Goal: Communication & Community: Answer question/provide support

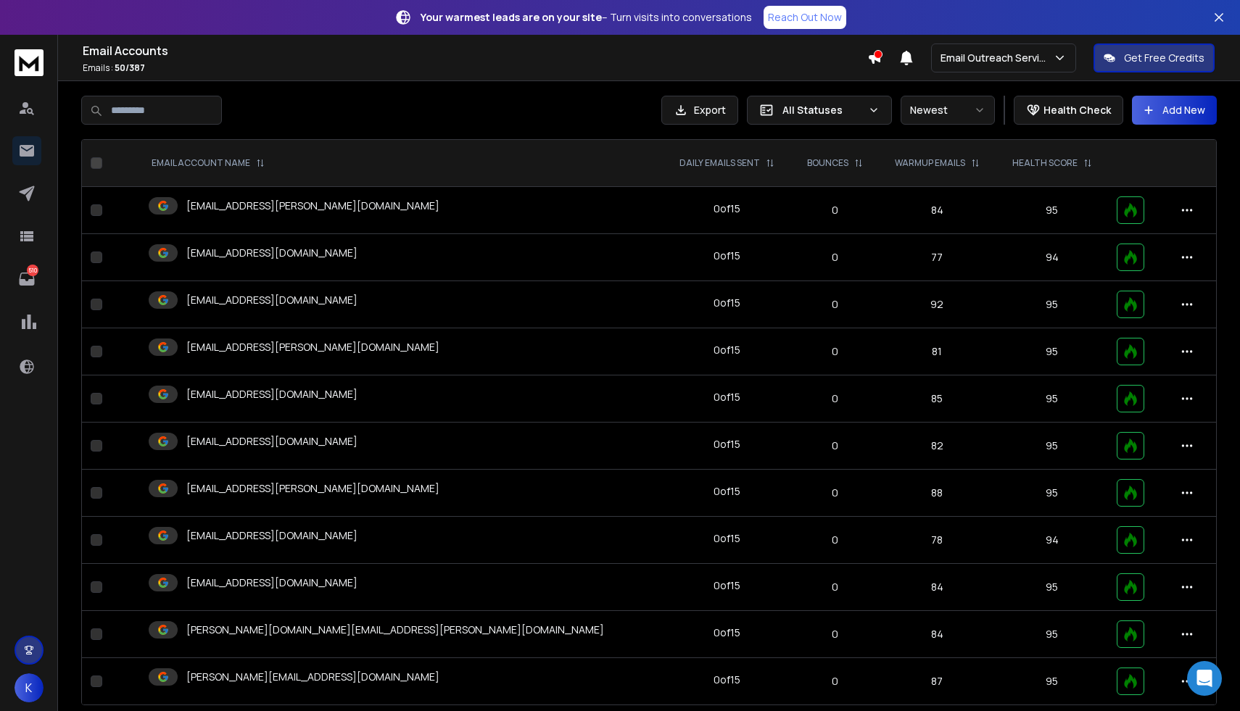
click at [134, 94] on div "Export All Statuses Newest Health Check Add New EMAIL ACCOUNT NAME DAILY EMAILS…" at bounding box center [649, 400] width 1182 height 639
click at [134, 117] on input at bounding box center [151, 110] width 141 height 29
paste input "**********"
type input "**********"
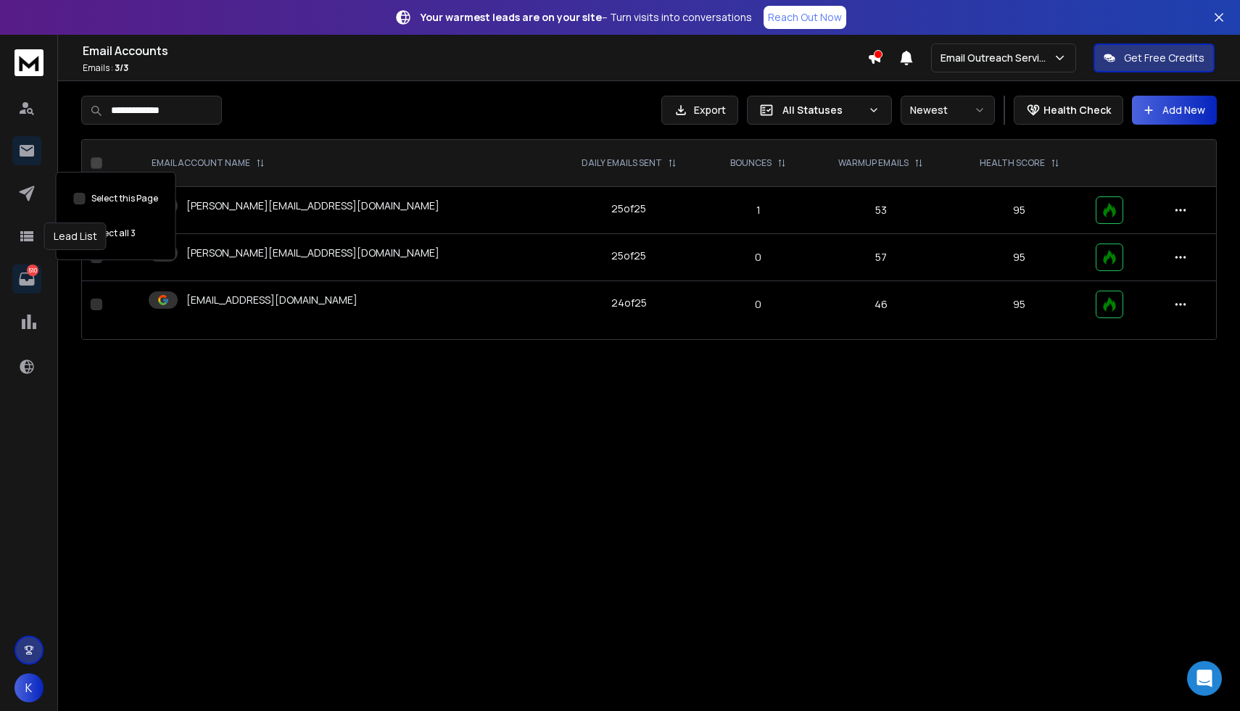
click at [28, 278] on link "510" at bounding box center [26, 279] width 29 height 29
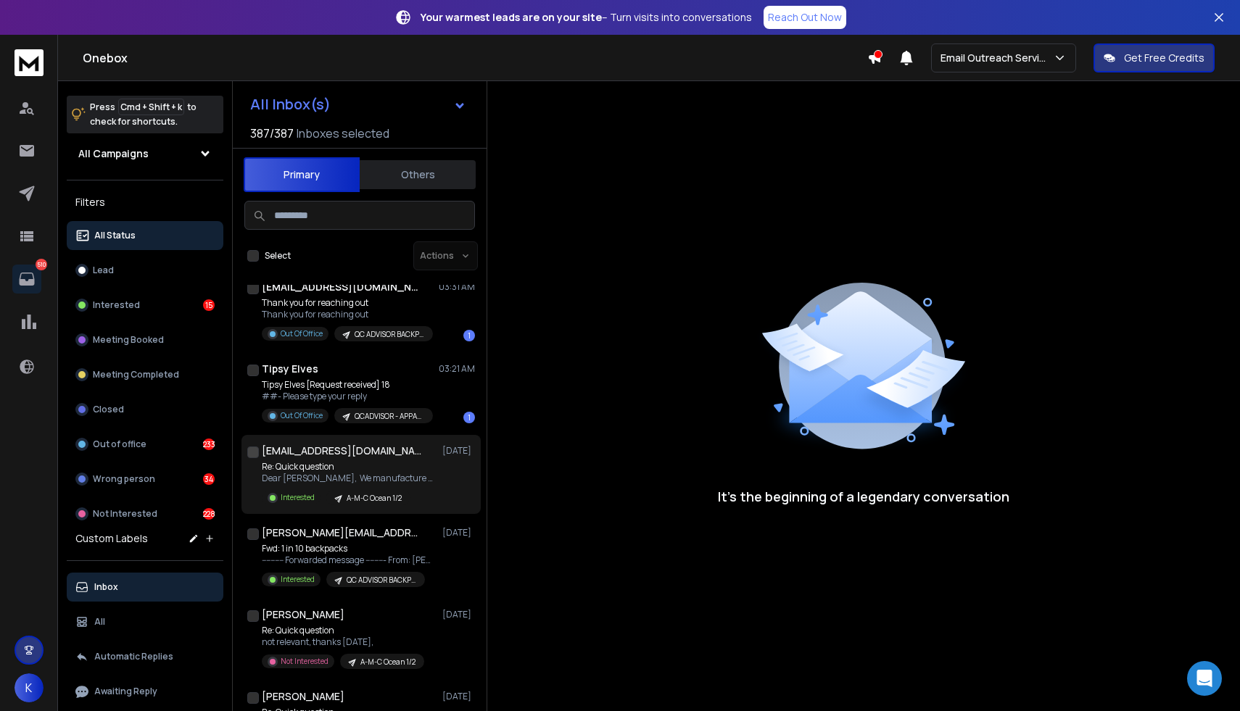
scroll to position [17, 0]
click at [360, 467] on p "Re: Quick question" at bounding box center [349, 467] width 174 height 12
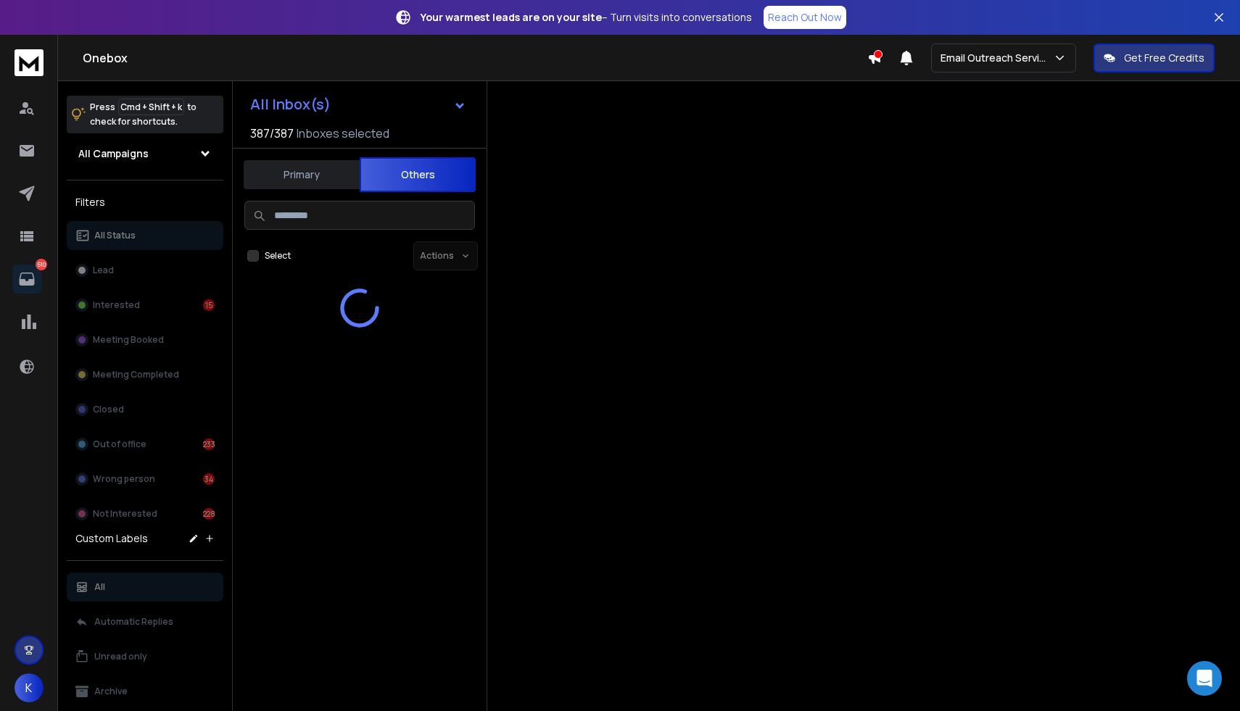
click at [426, 189] on button "Others" at bounding box center [418, 174] width 116 height 35
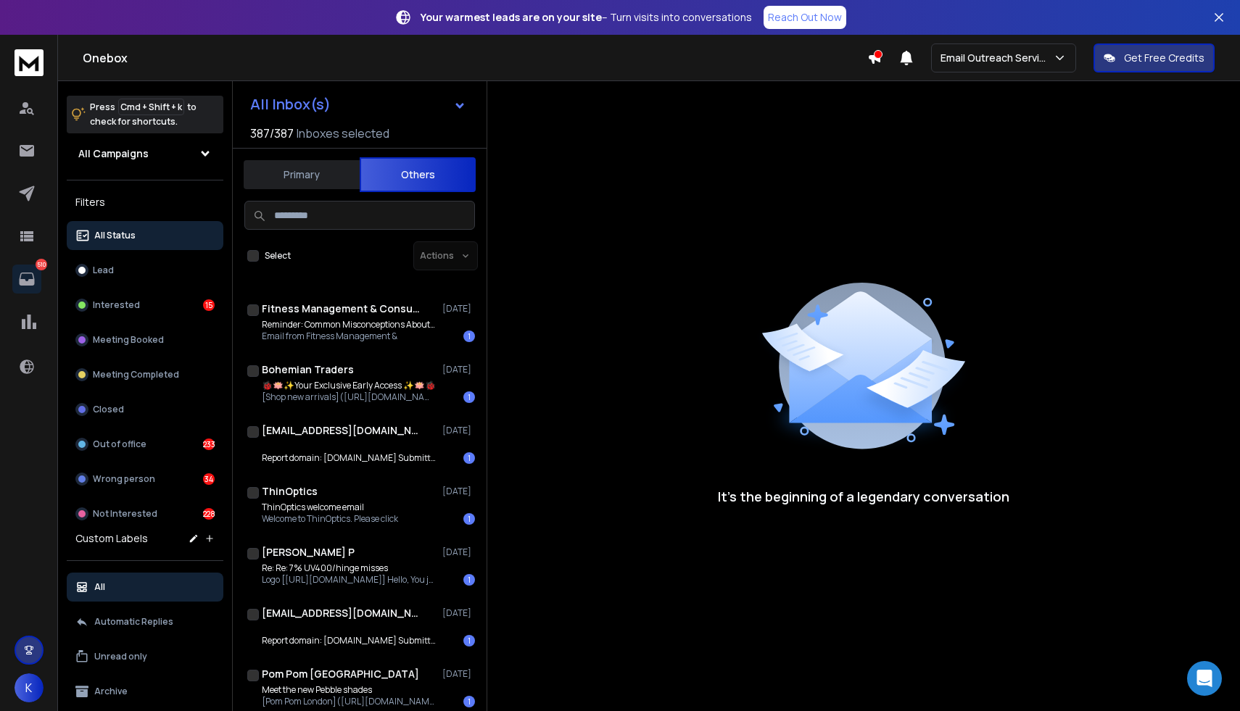
scroll to position [584, 0]
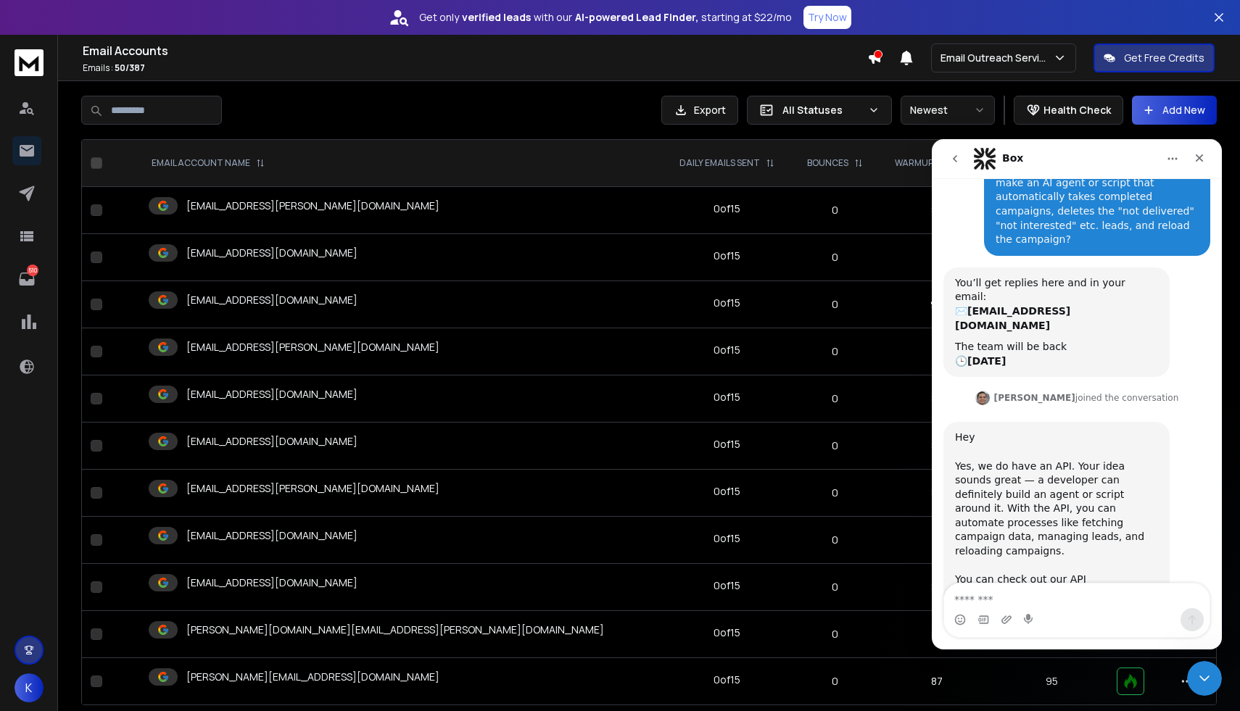
scroll to position [126, 0]
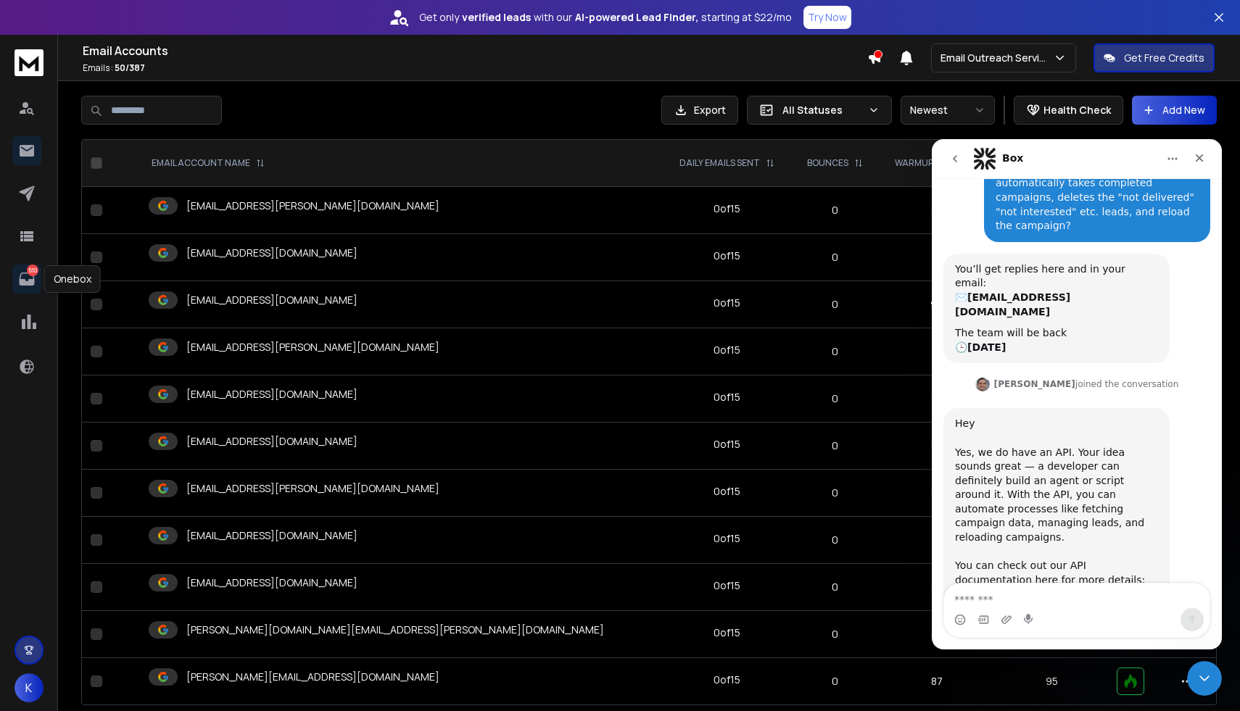
click at [15, 287] on link "510" at bounding box center [26, 279] width 29 height 29
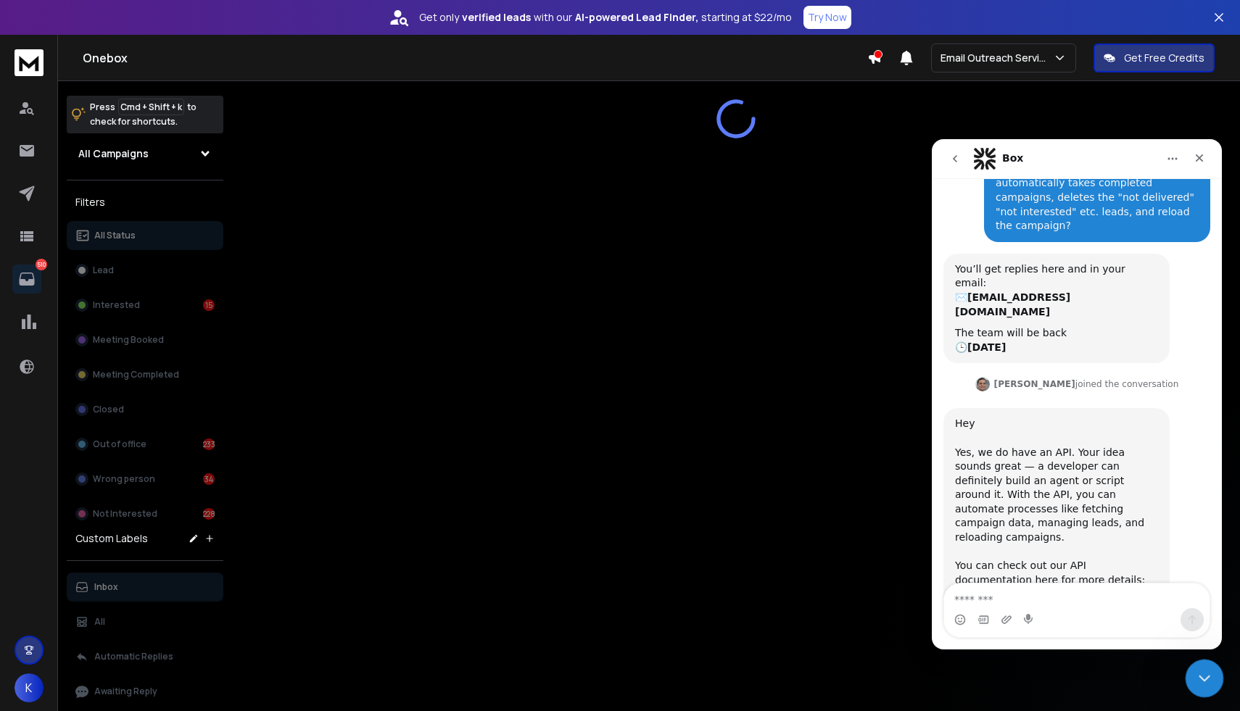
click at [1210, 688] on div "Close Intercom Messenger" at bounding box center [1202, 676] width 35 height 35
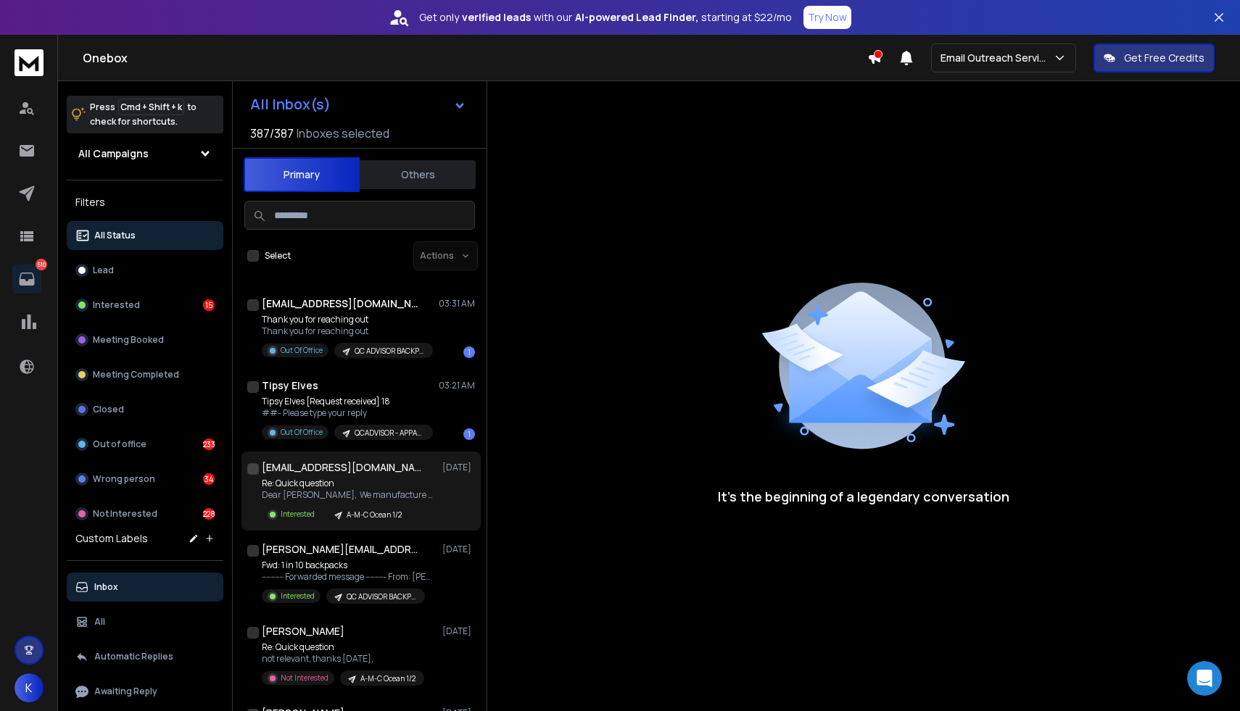
scroll to position [129, 0]
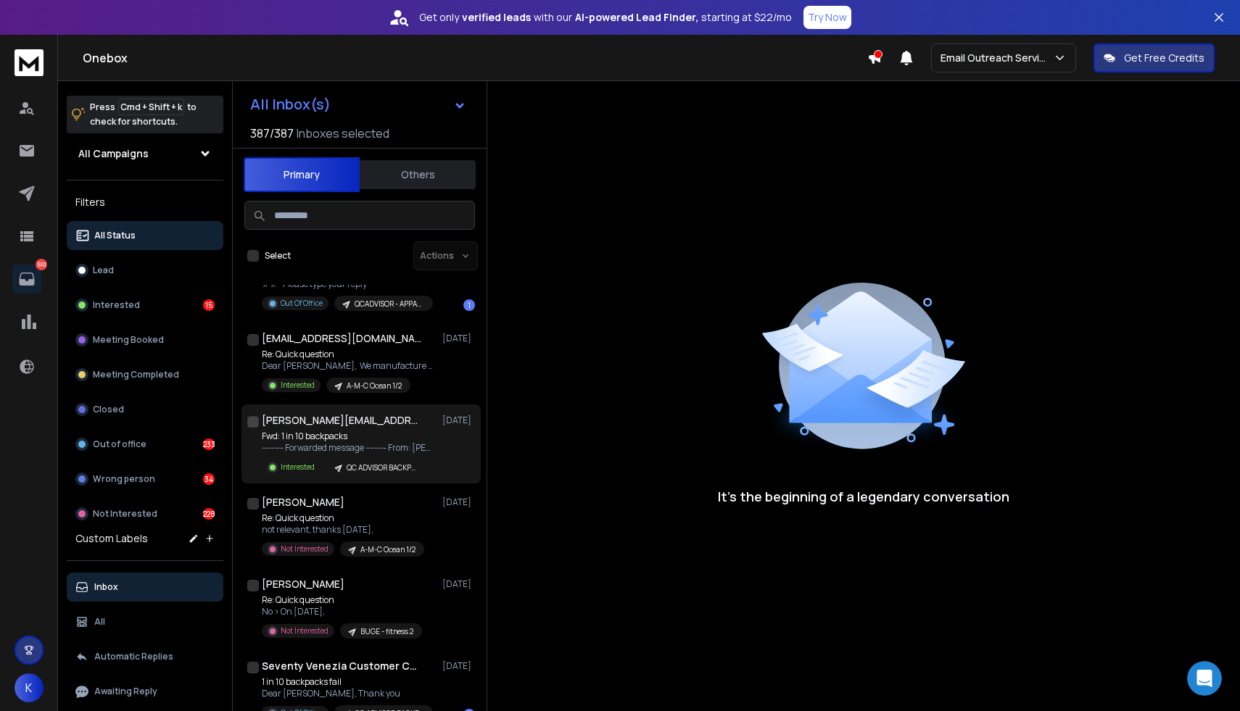
click at [380, 445] on p "---------- Forwarded message --------- From: [PERSON_NAME]" at bounding box center [349, 448] width 174 height 12
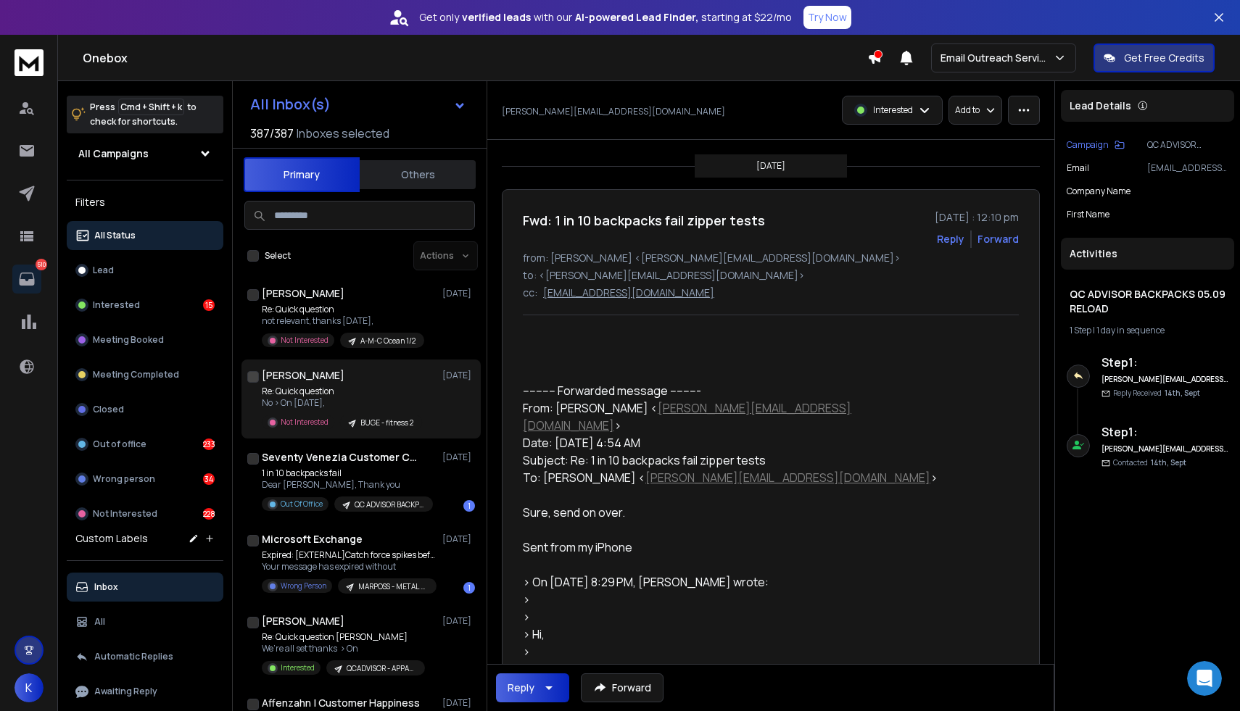
scroll to position [391, 0]
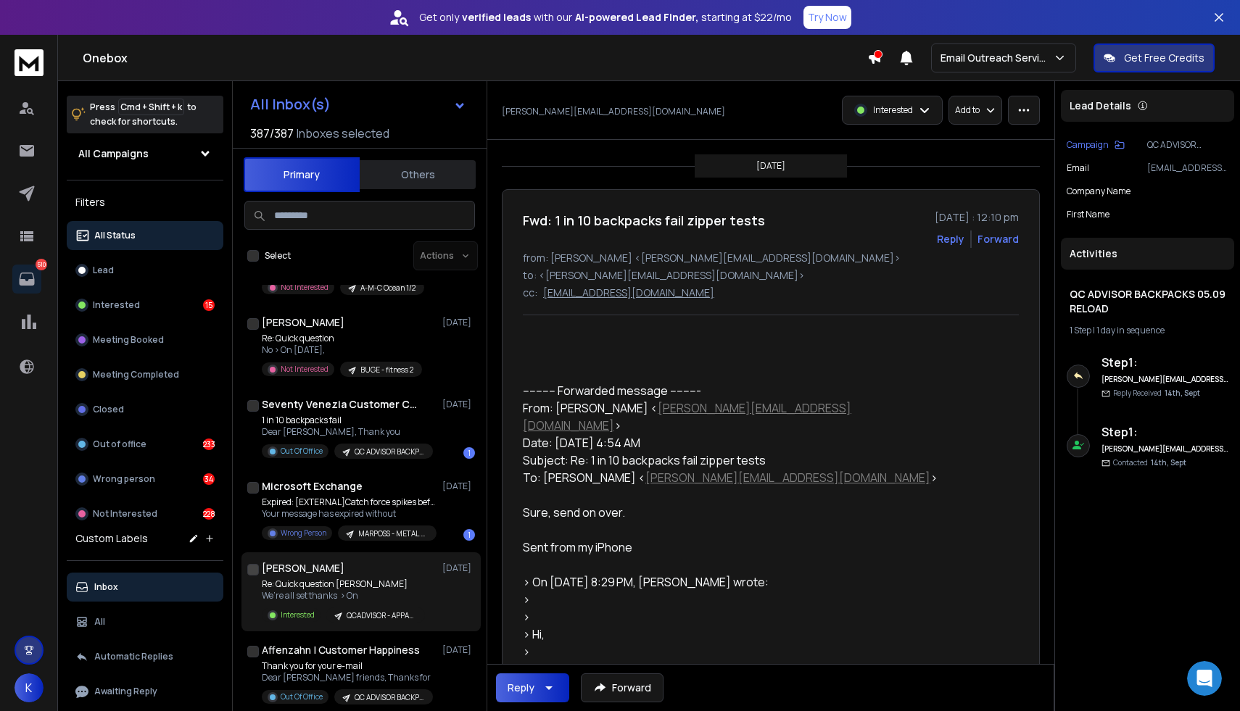
click at [355, 582] on p "Re: Quick question [PERSON_NAME]" at bounding box center [343, 585] width 163 height 12
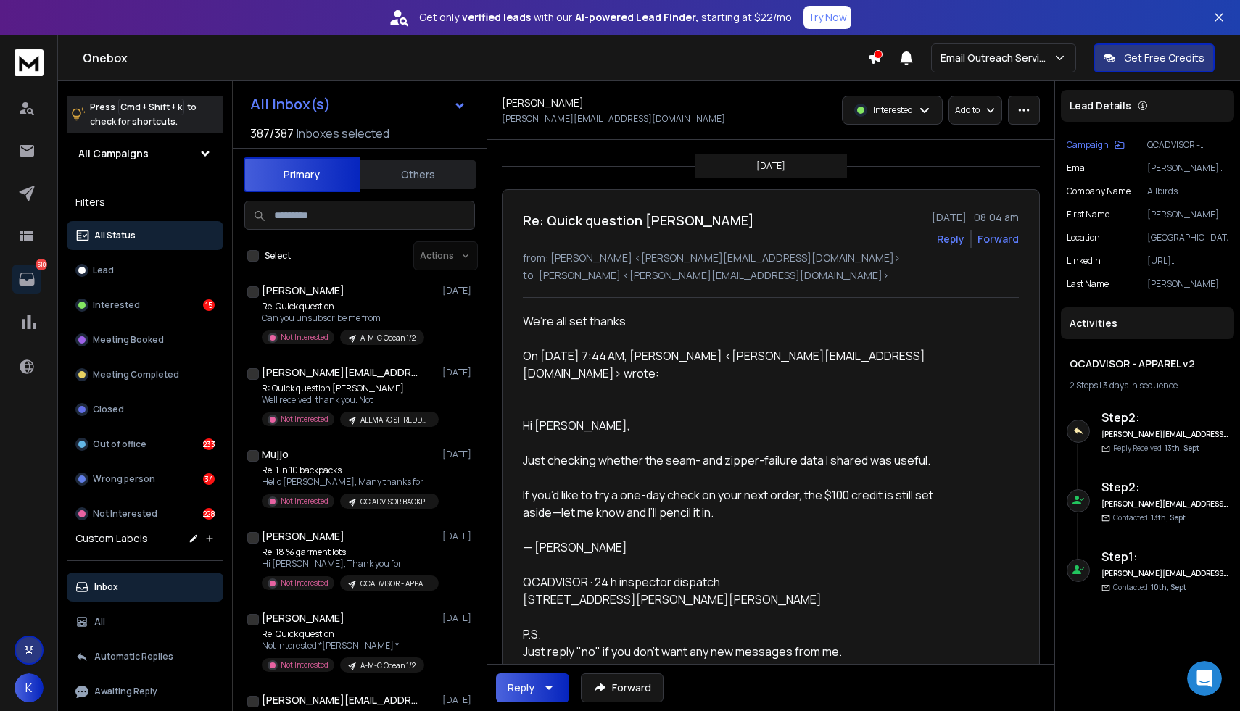
scroll to position [1209, 0]
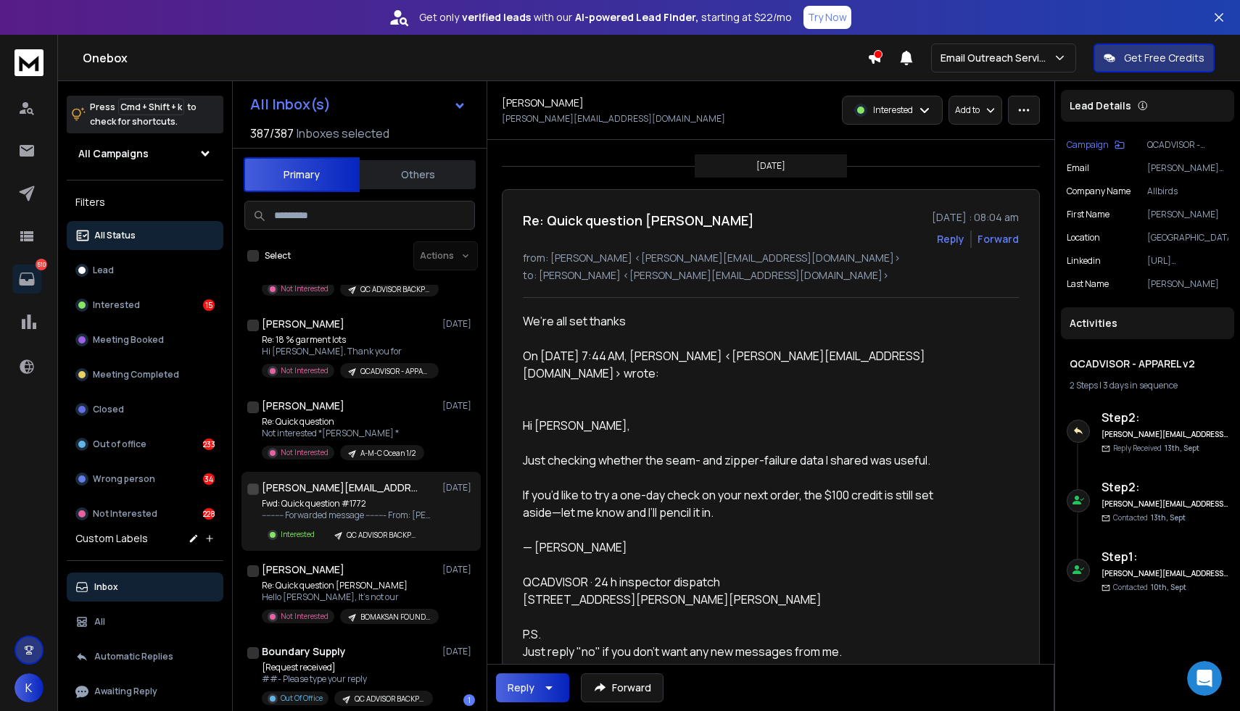
click at [377, 513] on p "---------- Forwarded message --------- From: [PERSON_NAME]" at bounding box center [349, 516] width 174 height 12
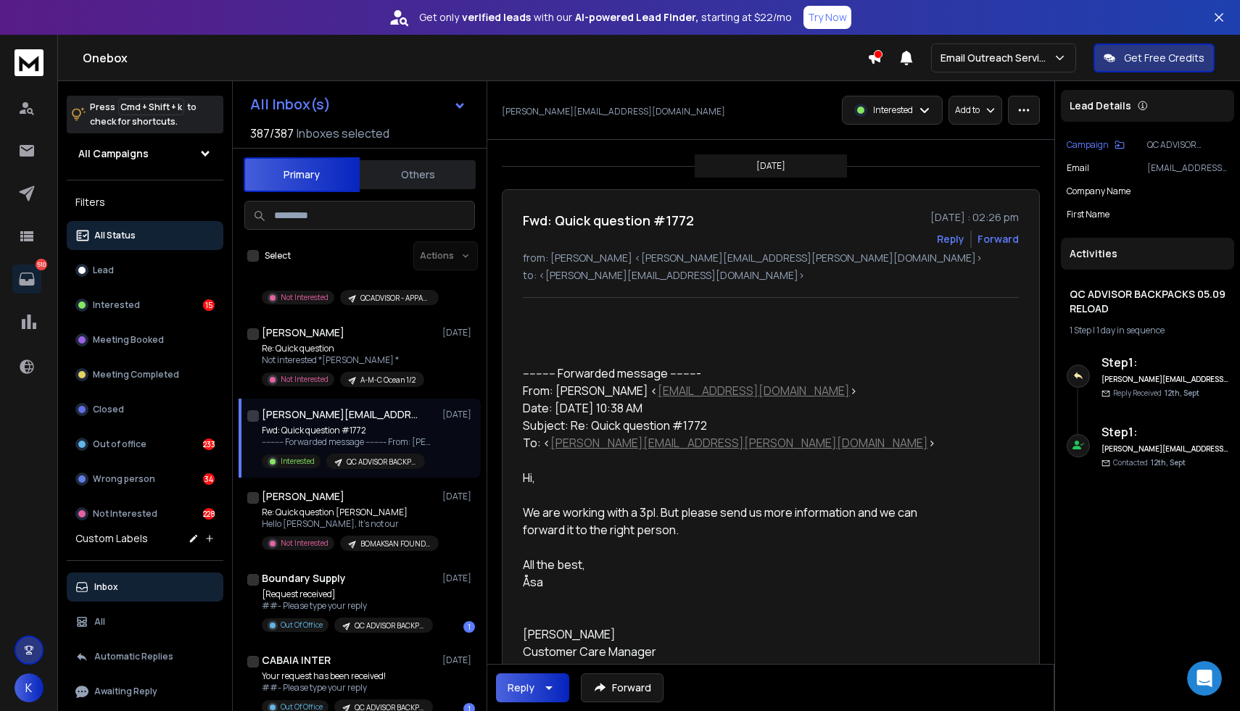
scroll to position [1257, 0]
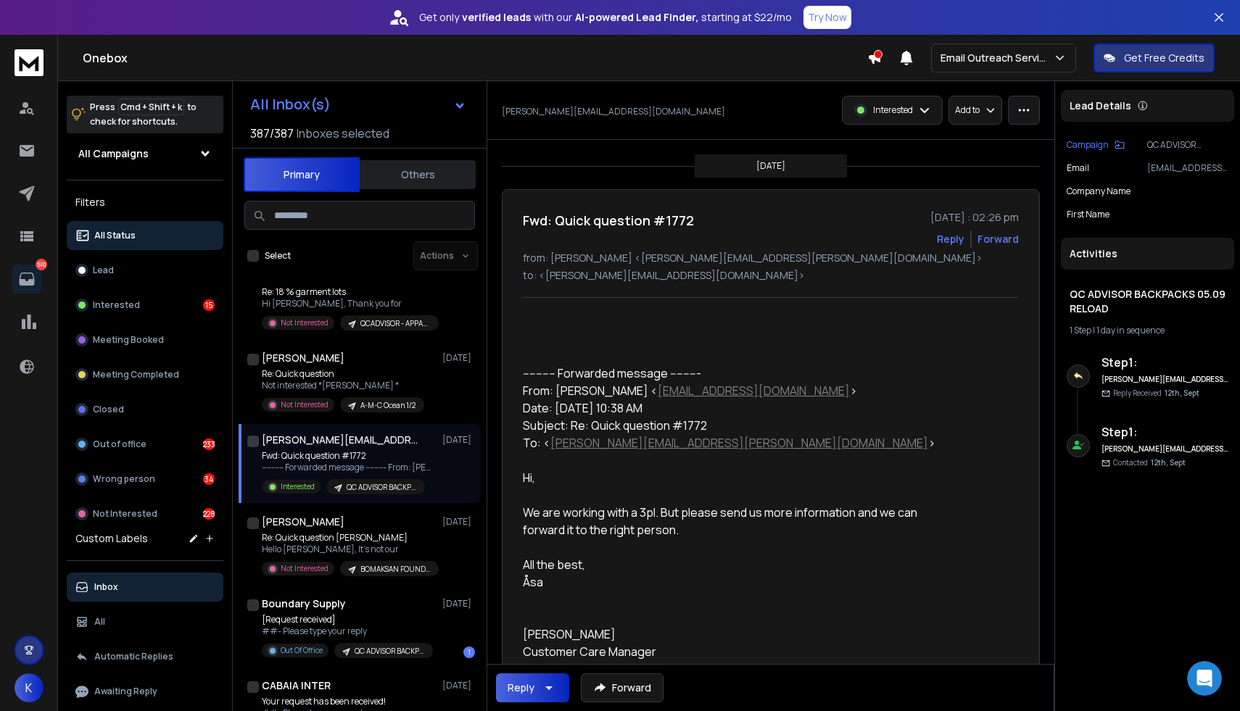
click at [380, 232] on div "Select Actions [EMAIL_ADDRESS][DOMAIN_NAME] 03:31 AM Thank you for reaching out…" at bounding box center [360, 503] width 254 height 616
click at [380, 224] on input at bounding box center [359, 215] width 231 height 29
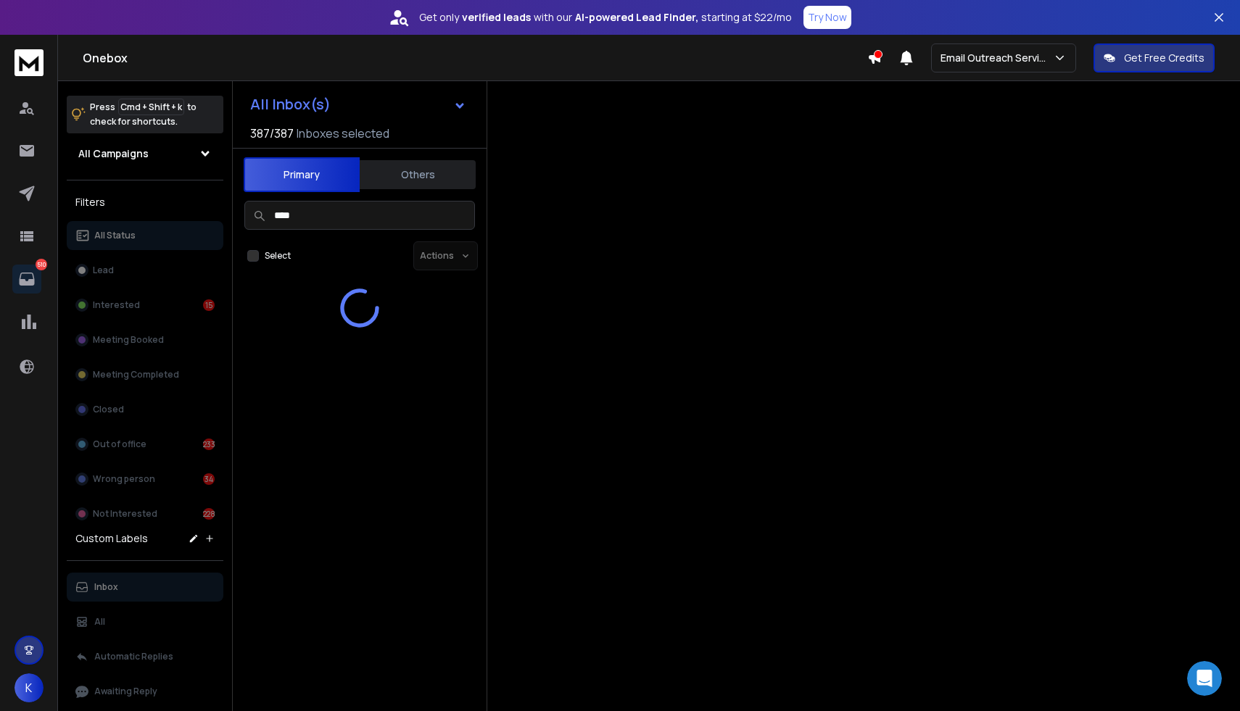
scroll to position [0, 0]
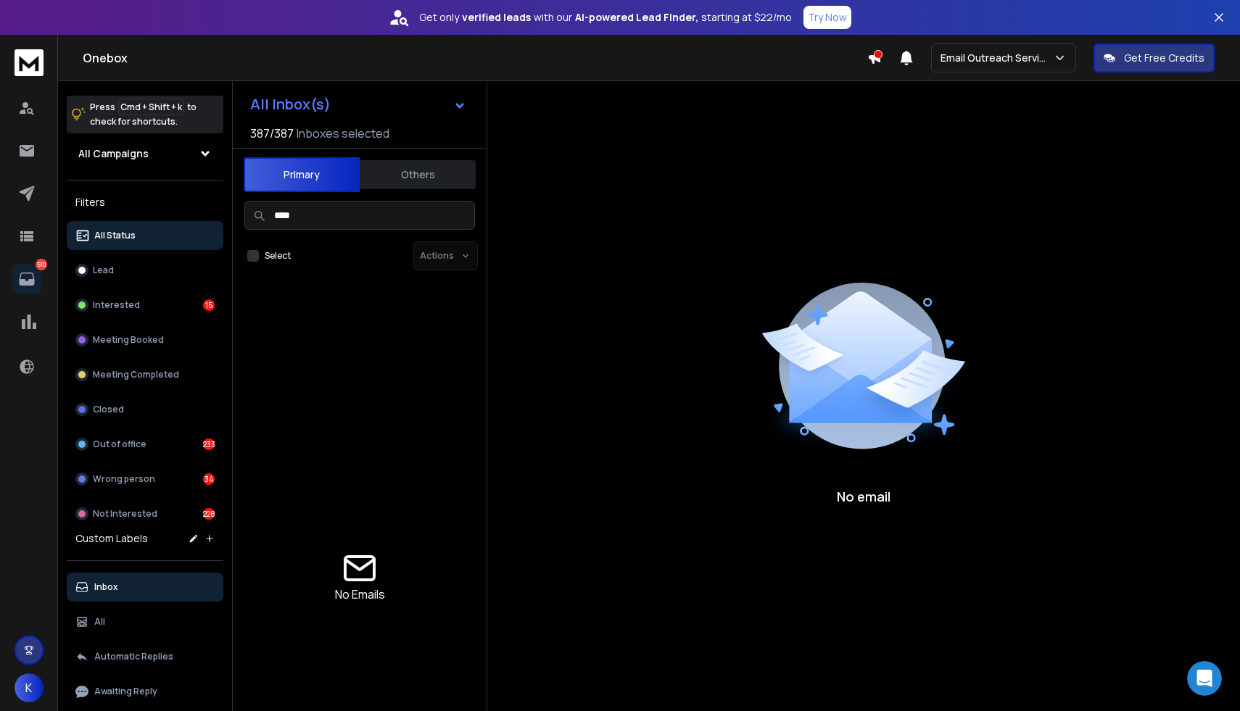
type input "****"
click at [328, 165] on button "Primary" at bounding box center [302, 174] width 116 height 35
click at [331, 220] on input "****" at bounding box center [359, 215] width 231 height 29
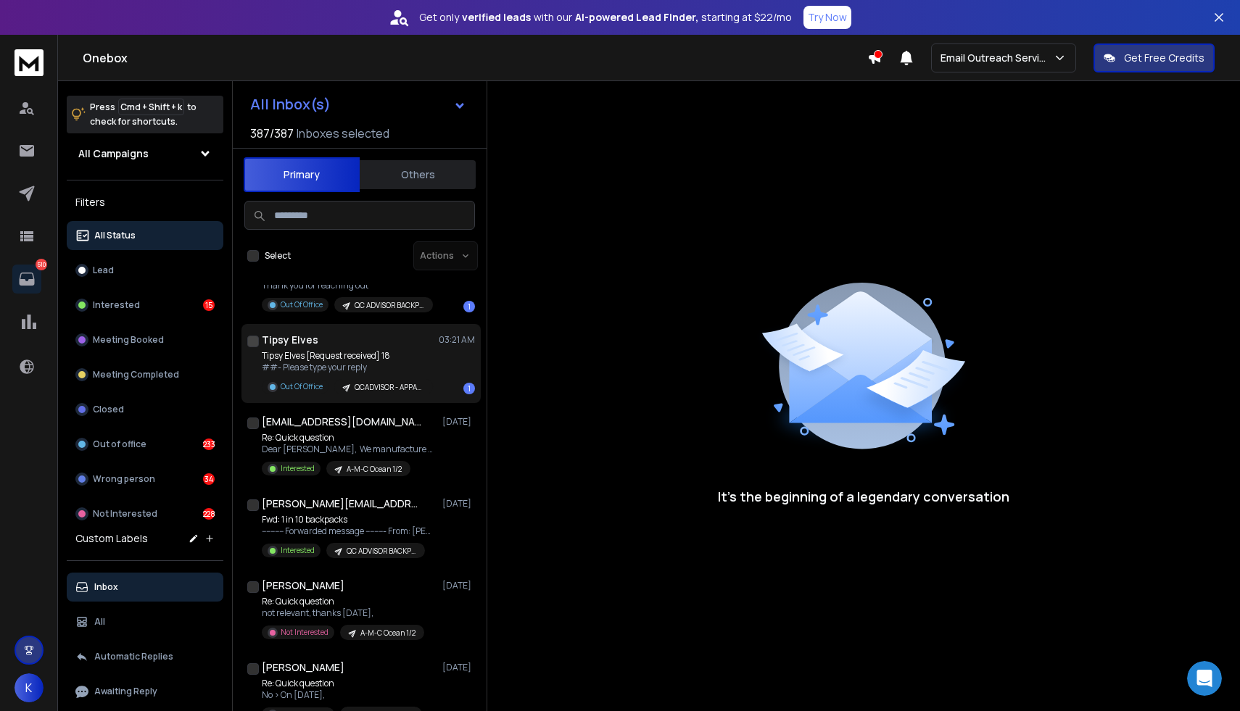
scroll to position [49, 0]
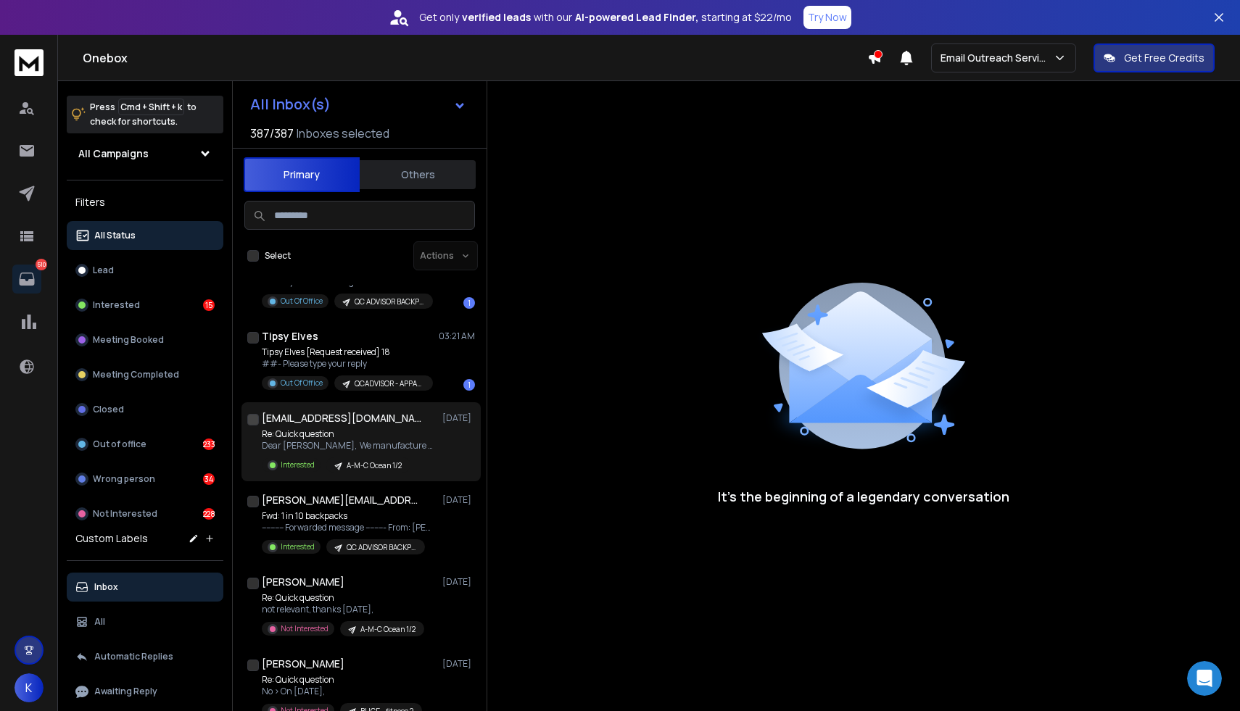
click at [350, 437] on p "Re: Quick question" at bounding box center [349, 435] width 174 height 12
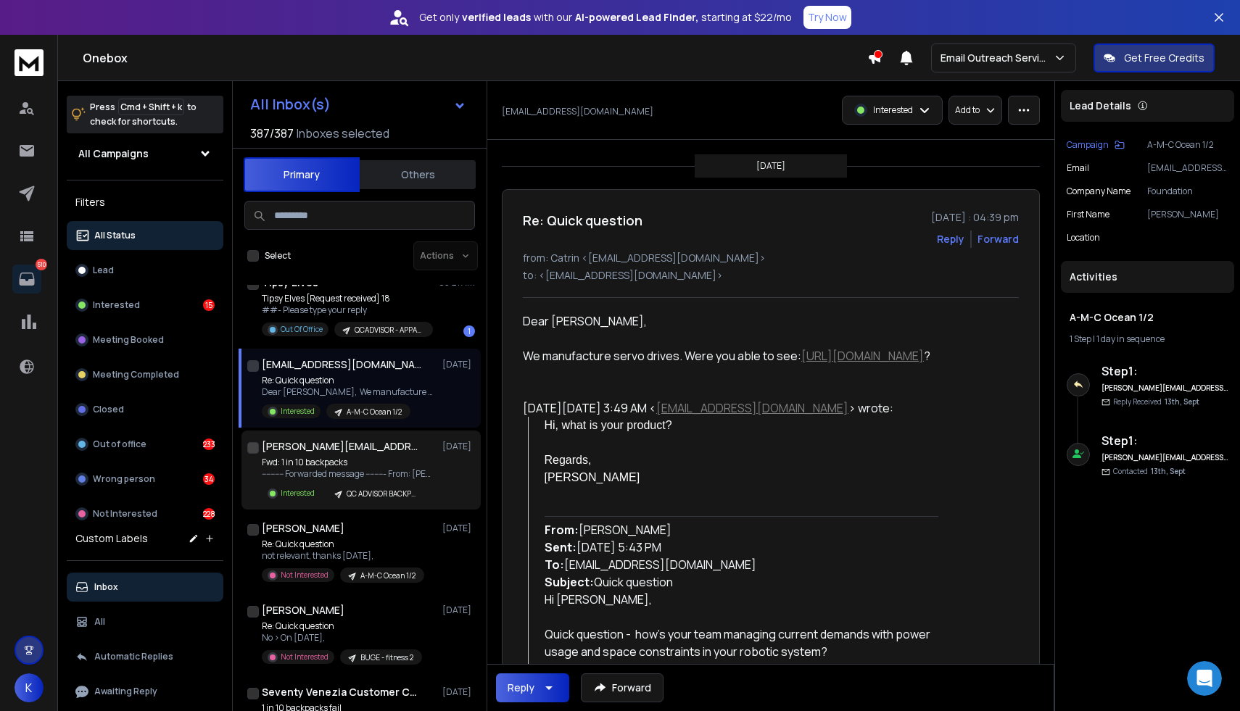
scroll to position [104, 0]
click at [350, 444] on h1 "[PERSON_NAME][EMAIL_ADDRESS][DOMAIN_NAME]" at bounding box center [342, 446] width 160 height 15
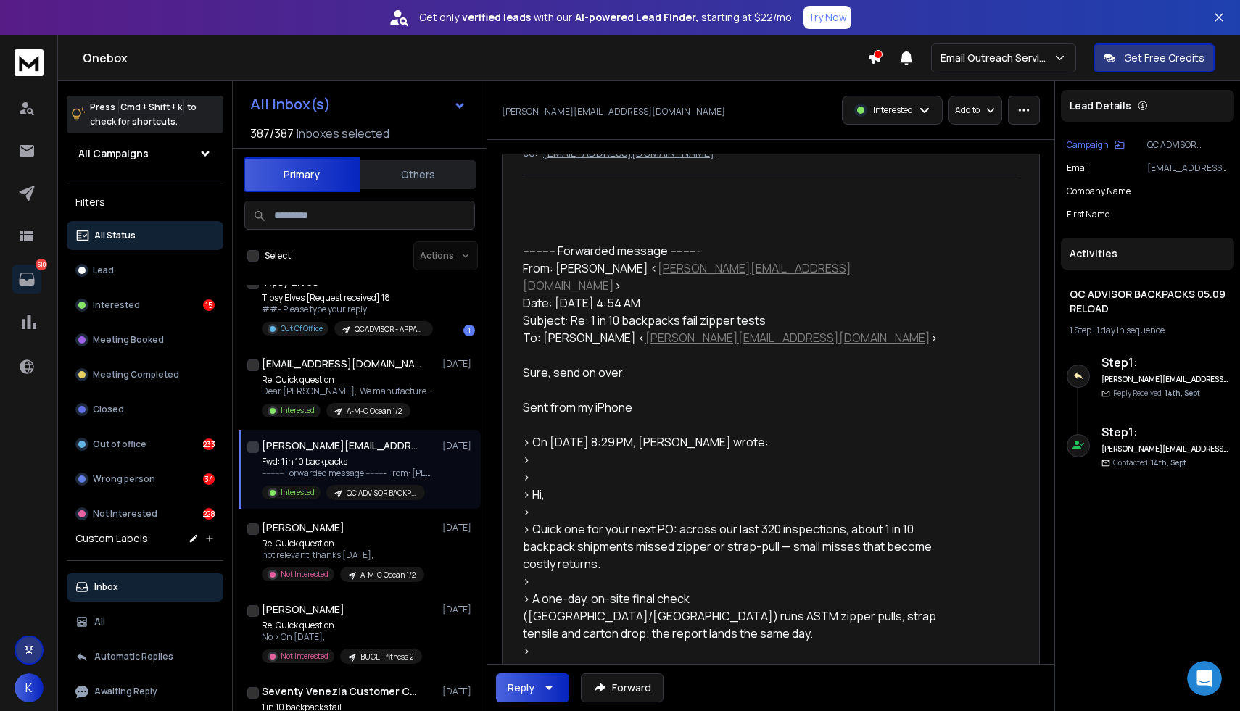
scroll to position [359, 0]
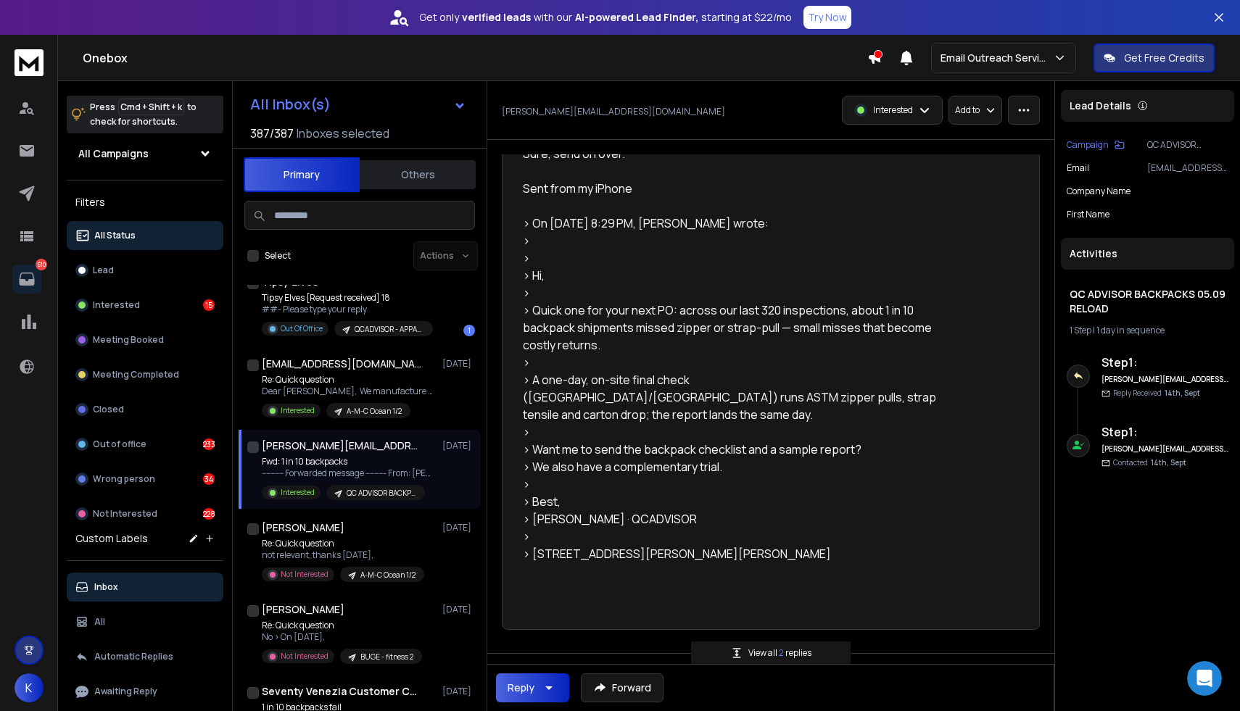
click at [774, 648] on p "View all 2 replies" at bounding box center [779, 654] width 63 height 12
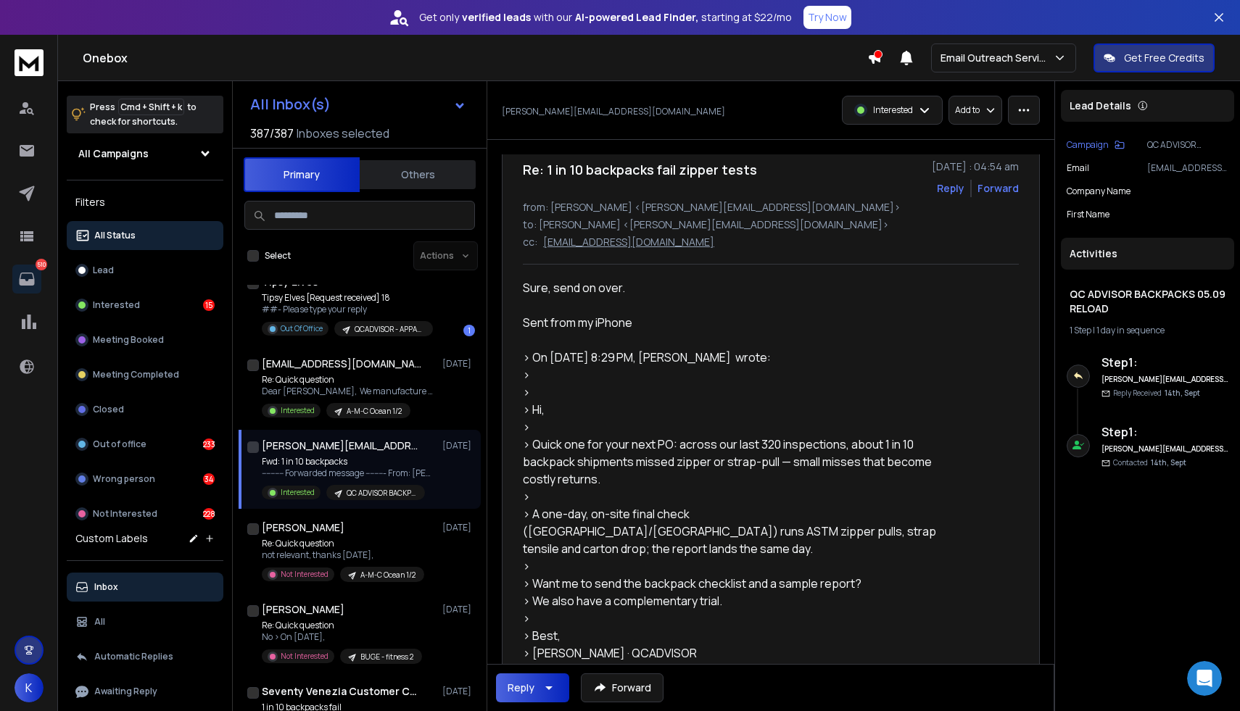
scroll to position [899, 0]
